Goal: Task Accomplishment & Management: Use online tool/utility

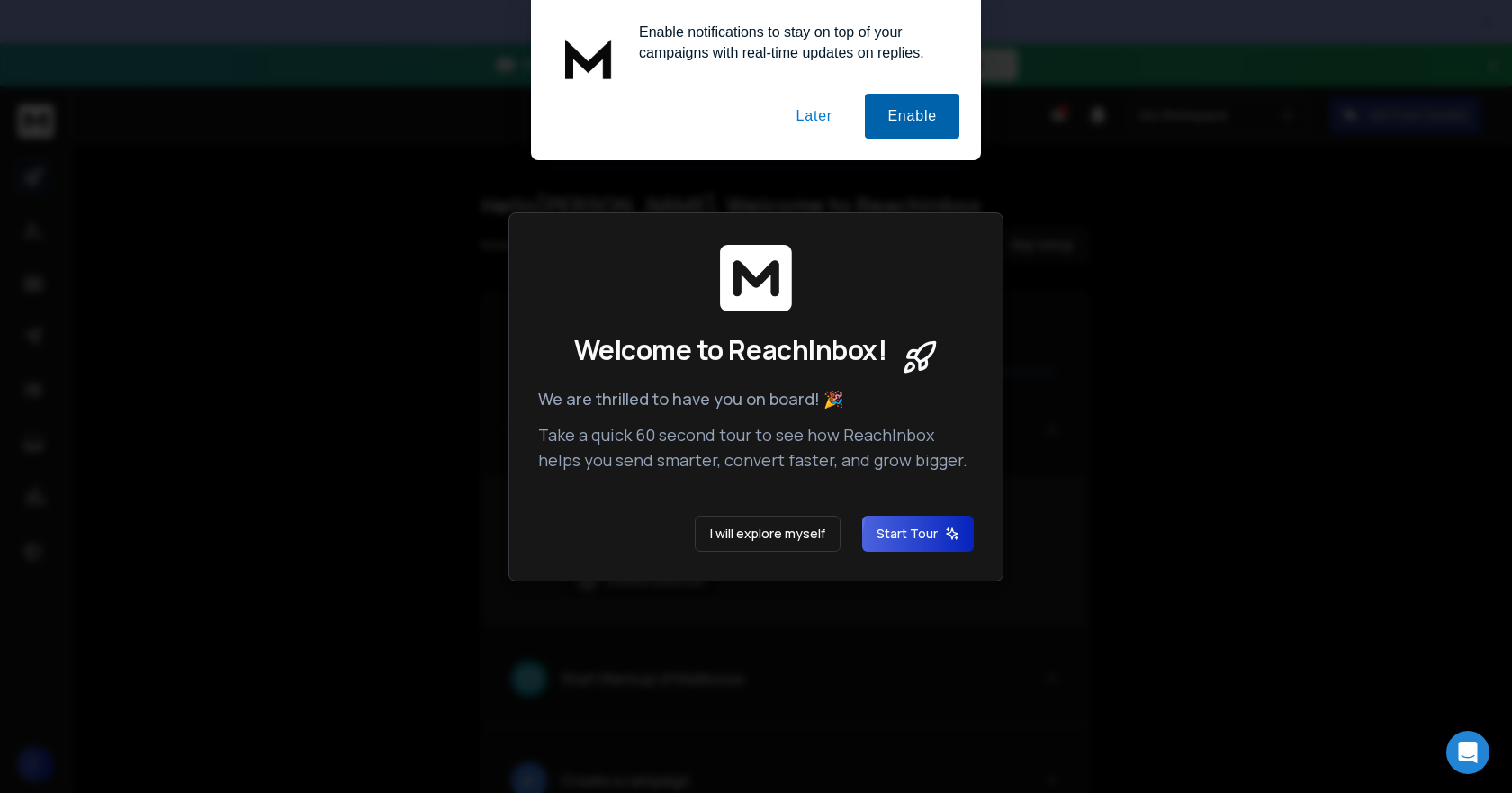
click at [911, 118] on button "Enable" at bounding box center [912, 116] width 95 height 45
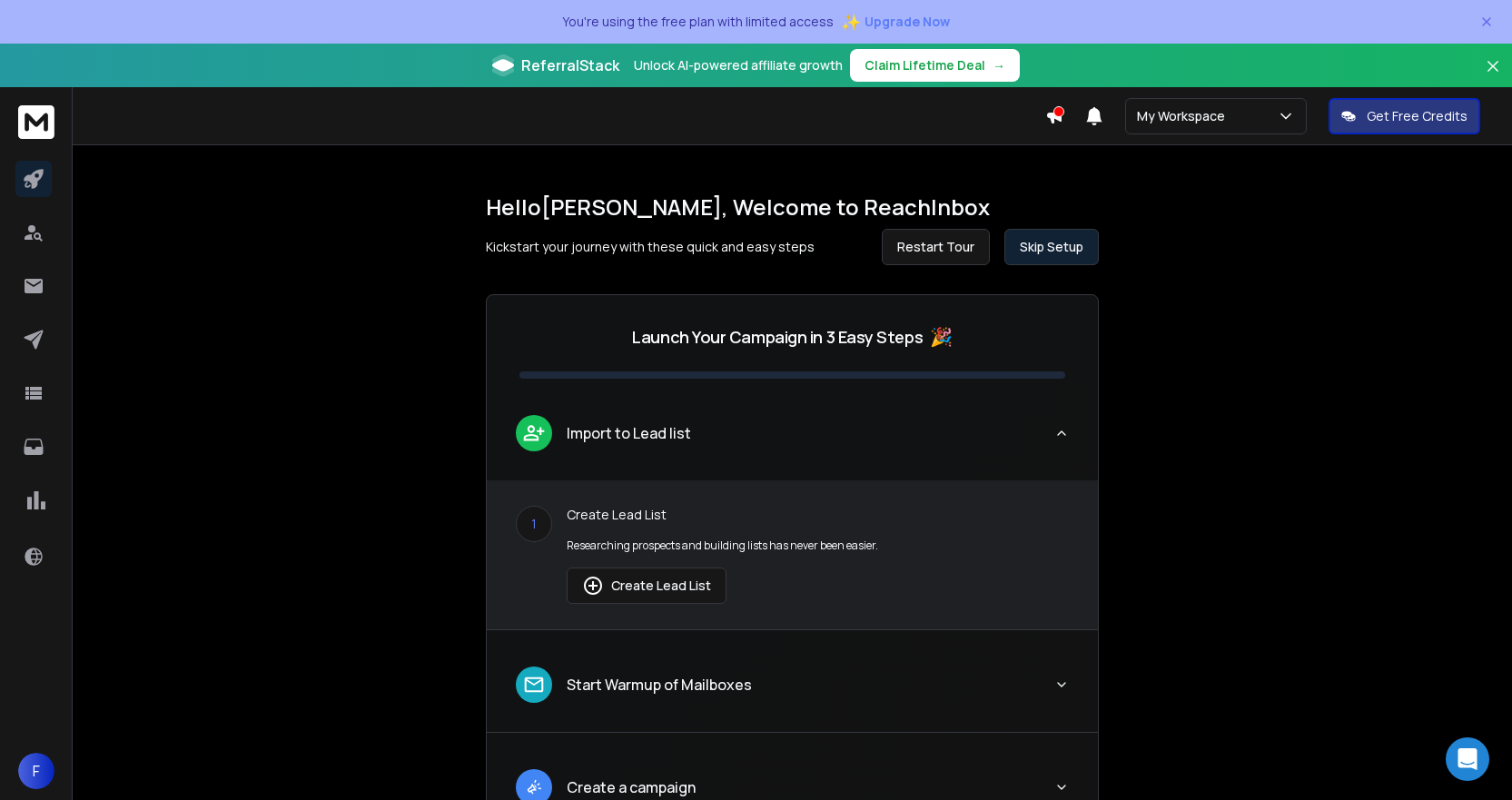
click at [1050, 256] on span "Skip Setup" at bounding box center [1052, 247] width 63 height 19
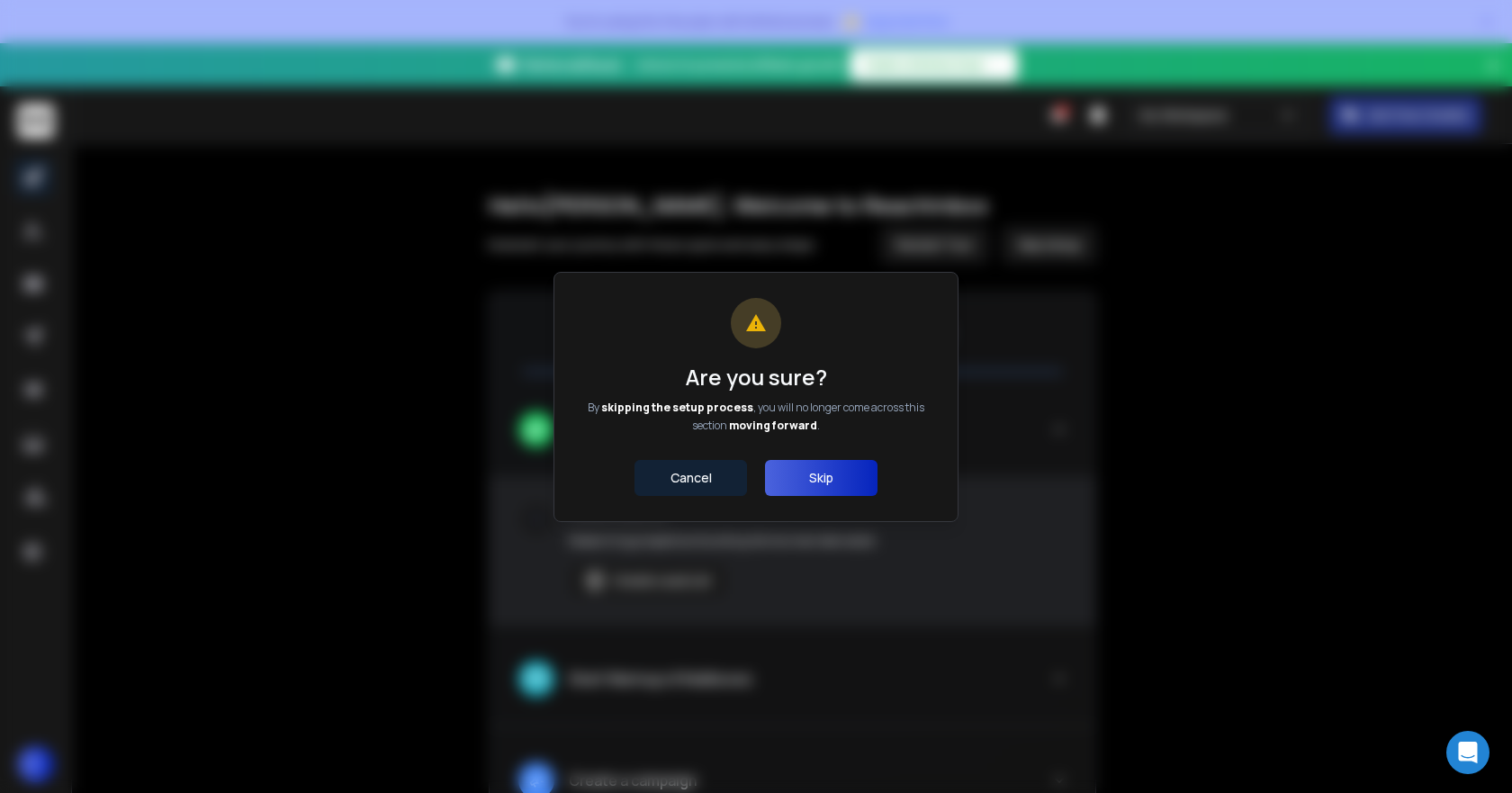
click at [695, 489] on button "Cancel" at bounding box center [691, 477] width 112 height 36
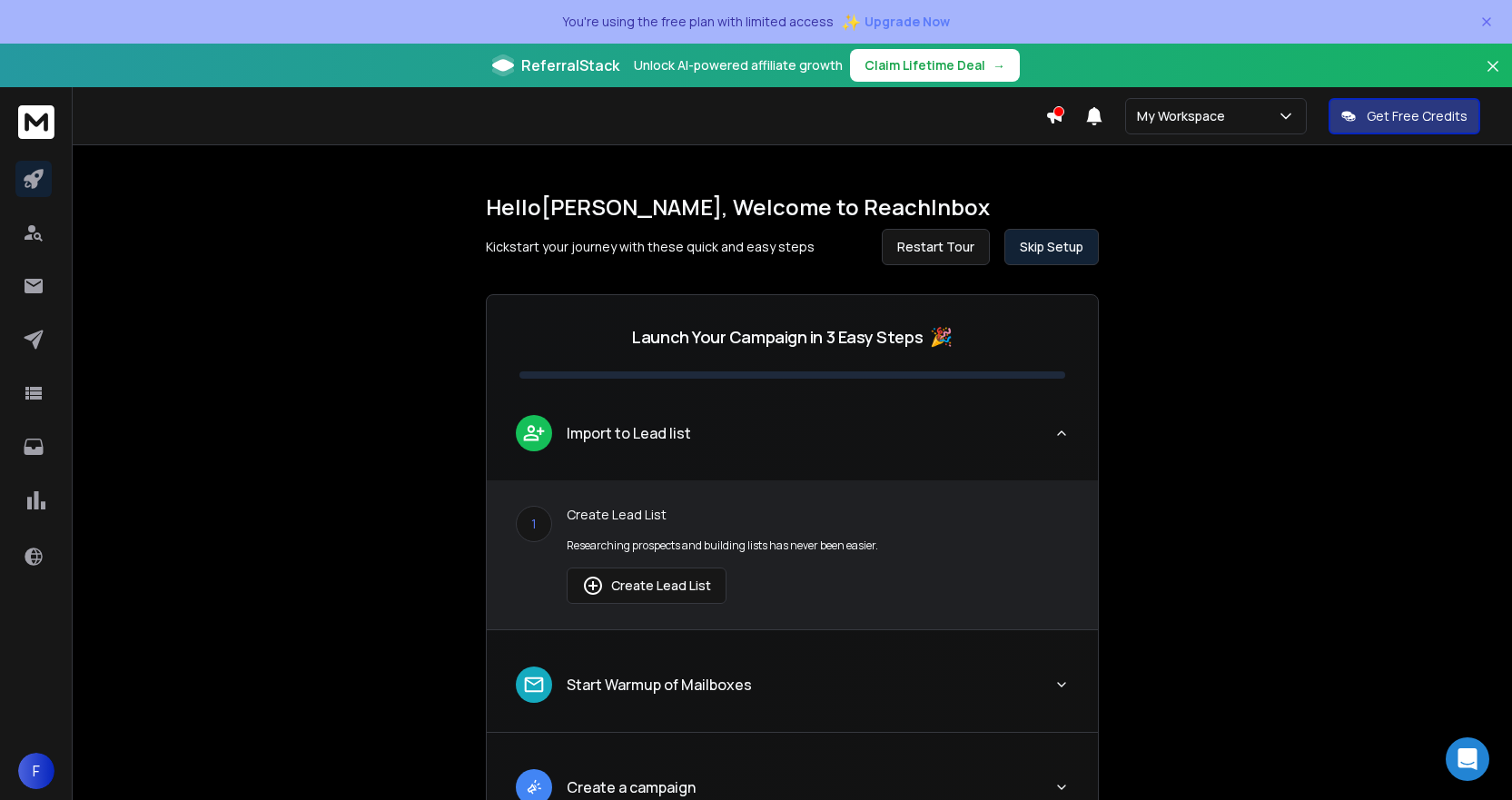
click at [1060, 256] on span "Skip Setup" at bounding box center [1052, 247] width 63 height 19
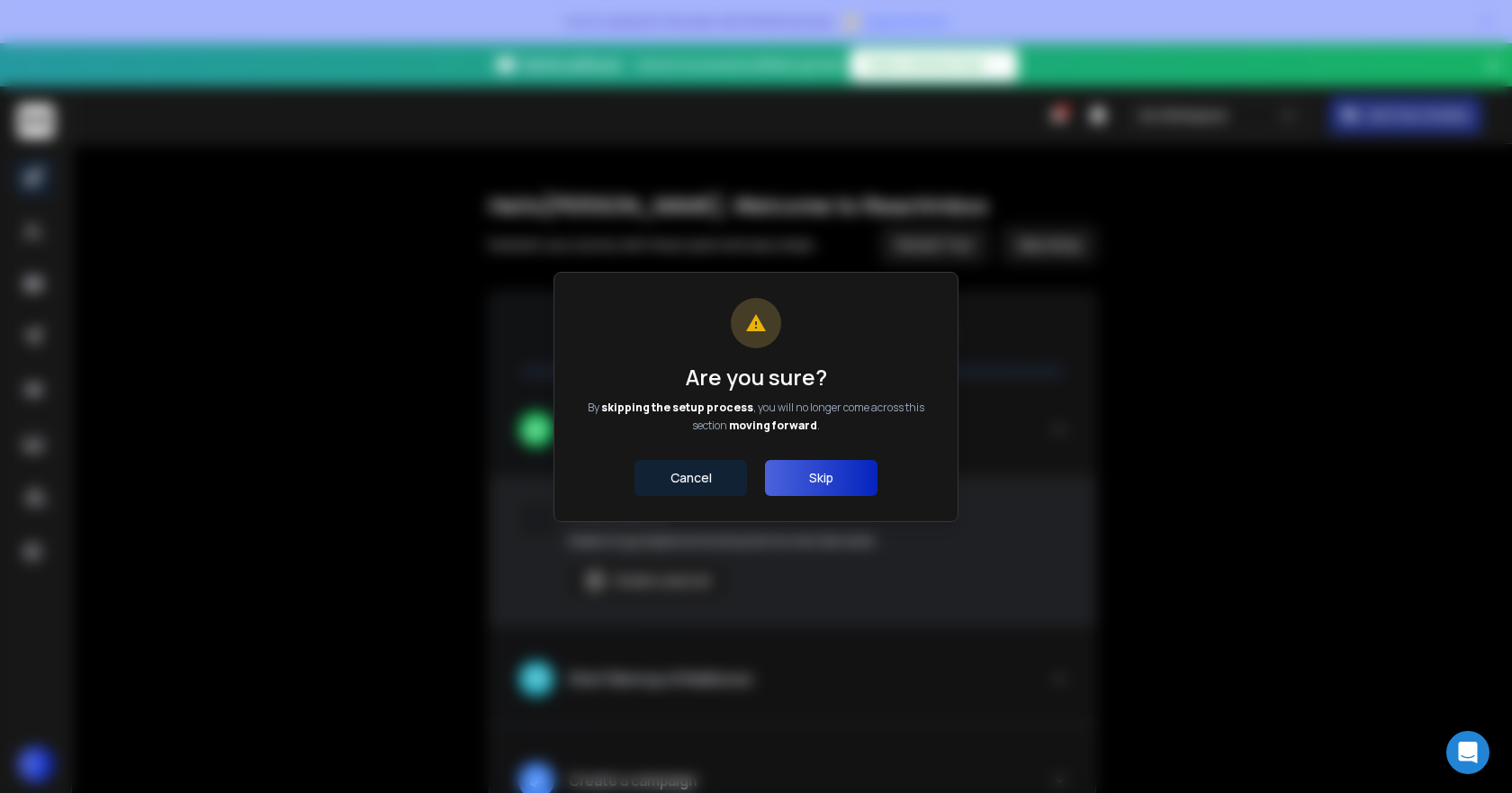
click at [811, 487] on button "Skip" at bounding box center [821, 477] width 112 height 36
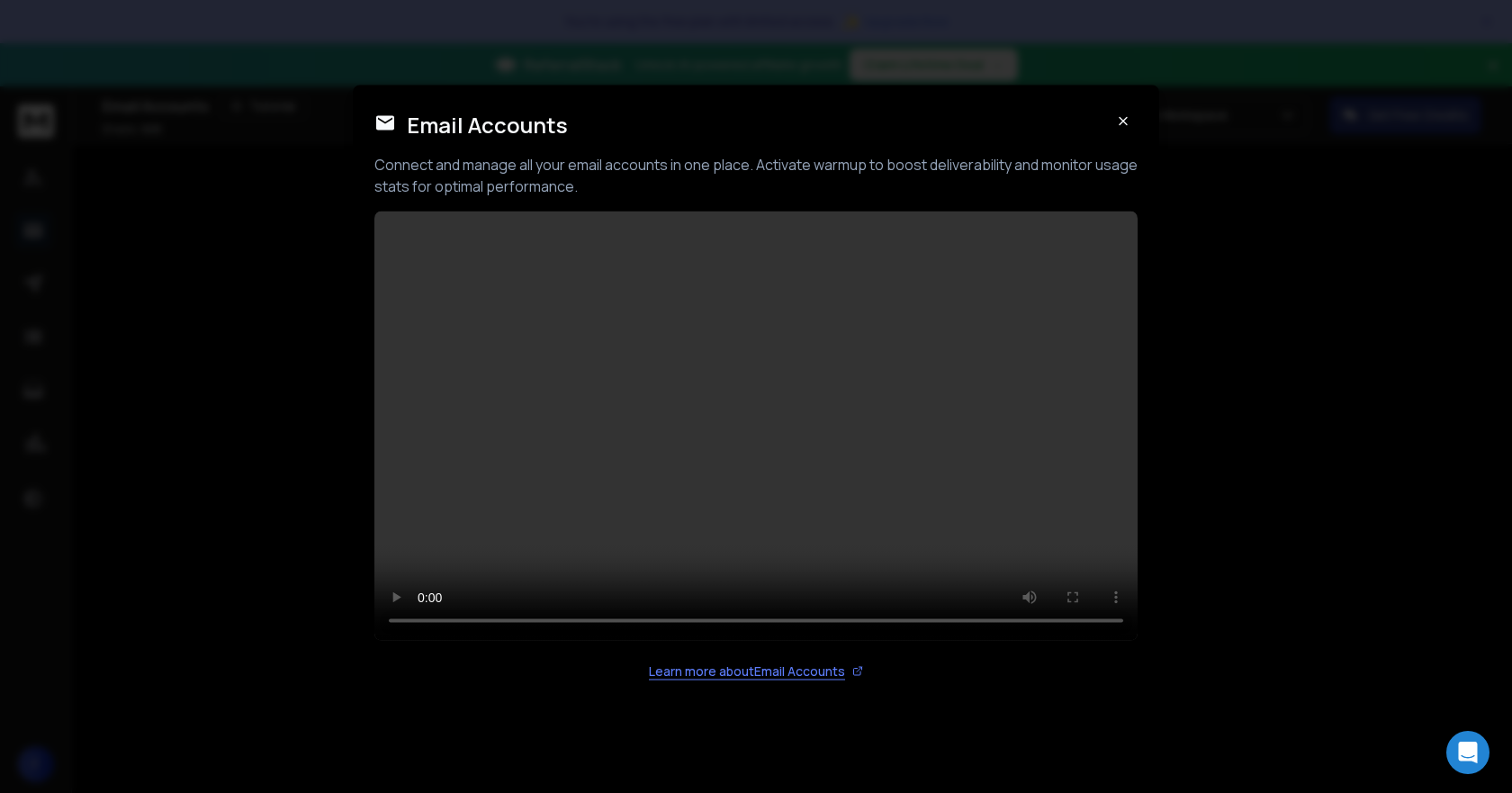
click at [737, 687] on button "Learn more about Email Accounts" at bounding box center [756, 671] width 236 height 32
